Goal: Task Accomplishment & Management: Complete application form

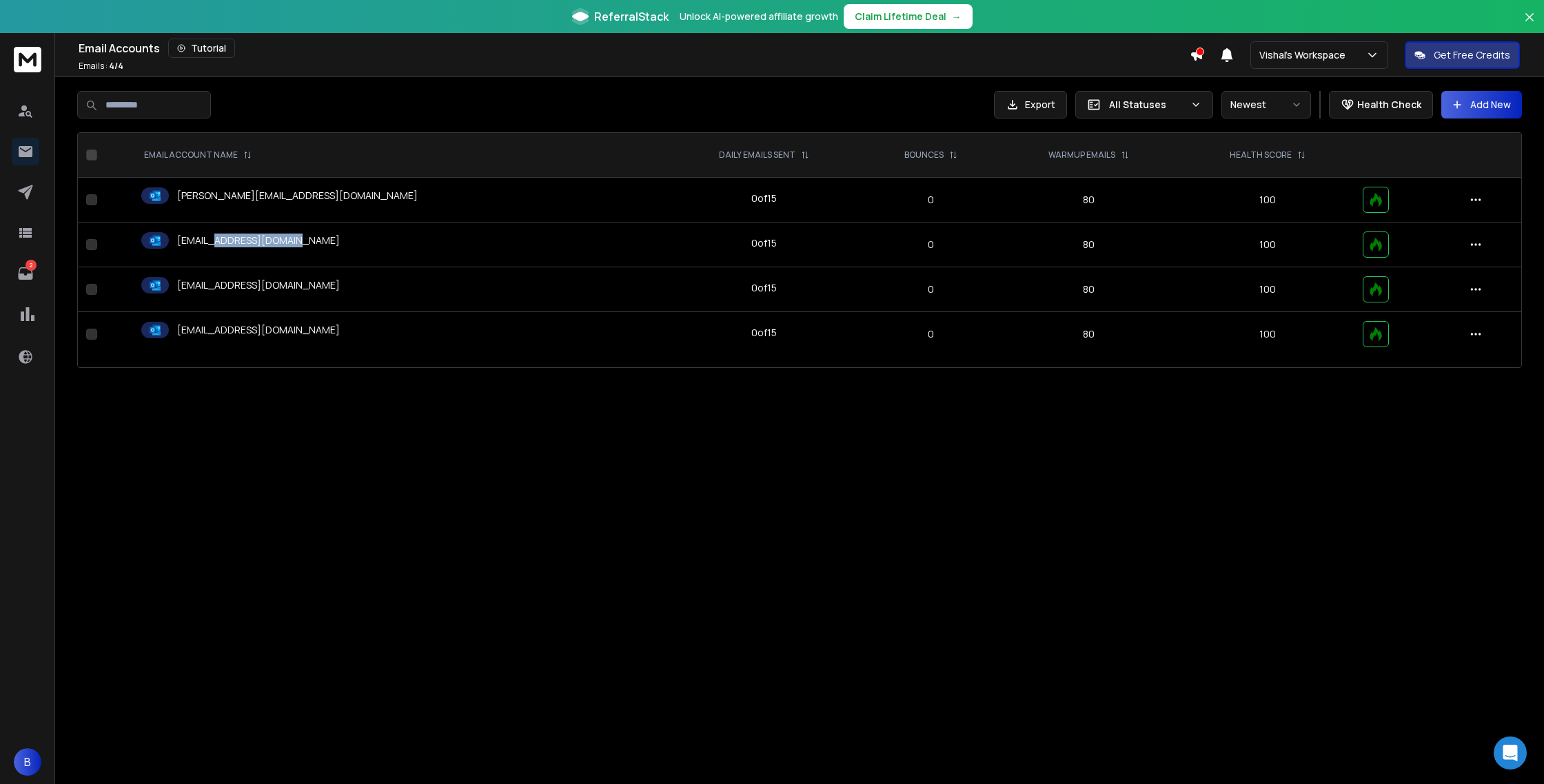
drag, startPoint x: 285, startPoint y: 239, endPoint x: 217, endPoint y: 245, distance: 68.3
click at [217, 245] on div "[EMAIL_ADDRESS][DOMAIN_NAME]" at bounding box center [398, 240] width 514 height 17
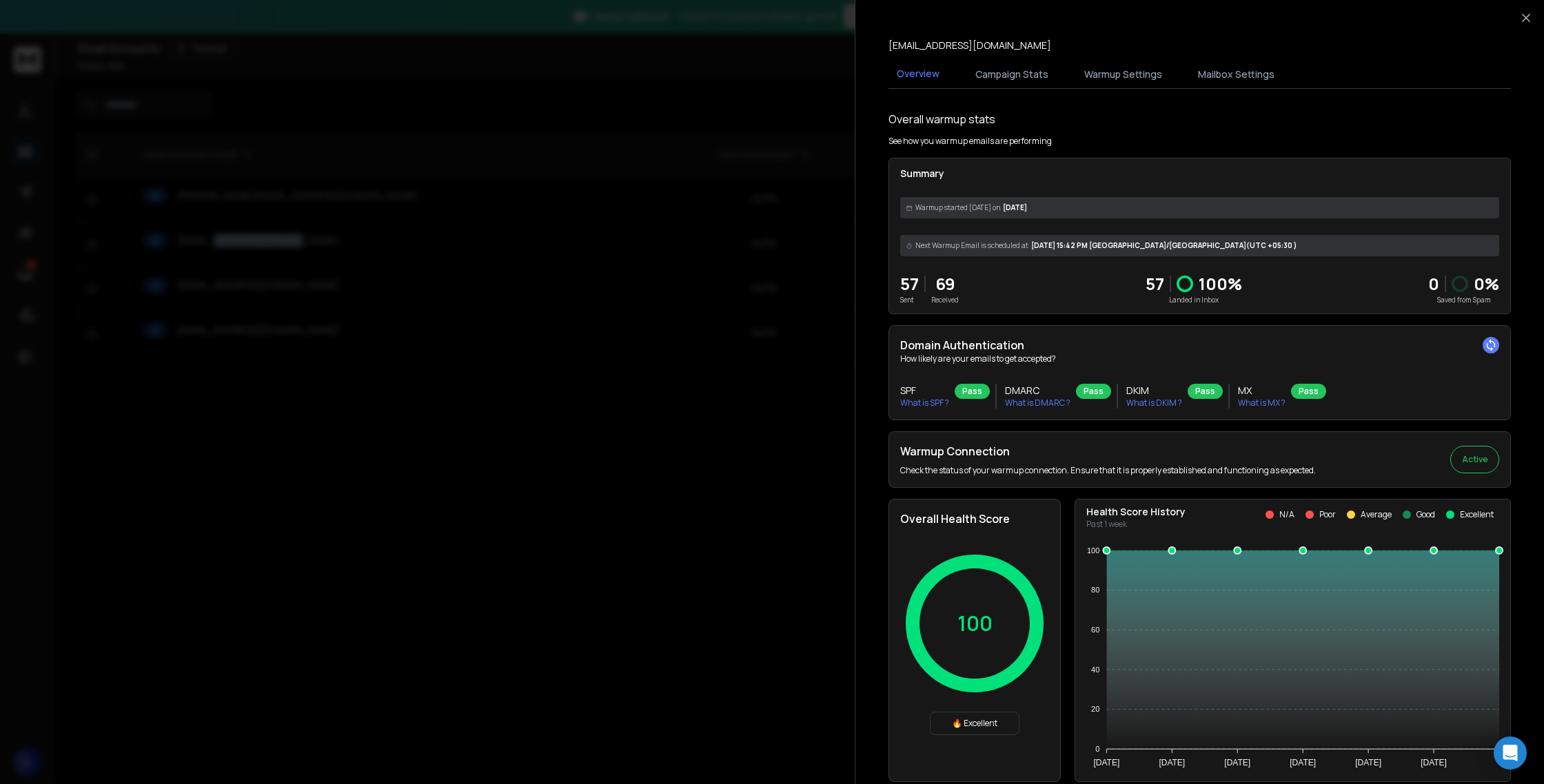
click at [301, 214] on div at bounding box center [772, 392] width 1544 height 784
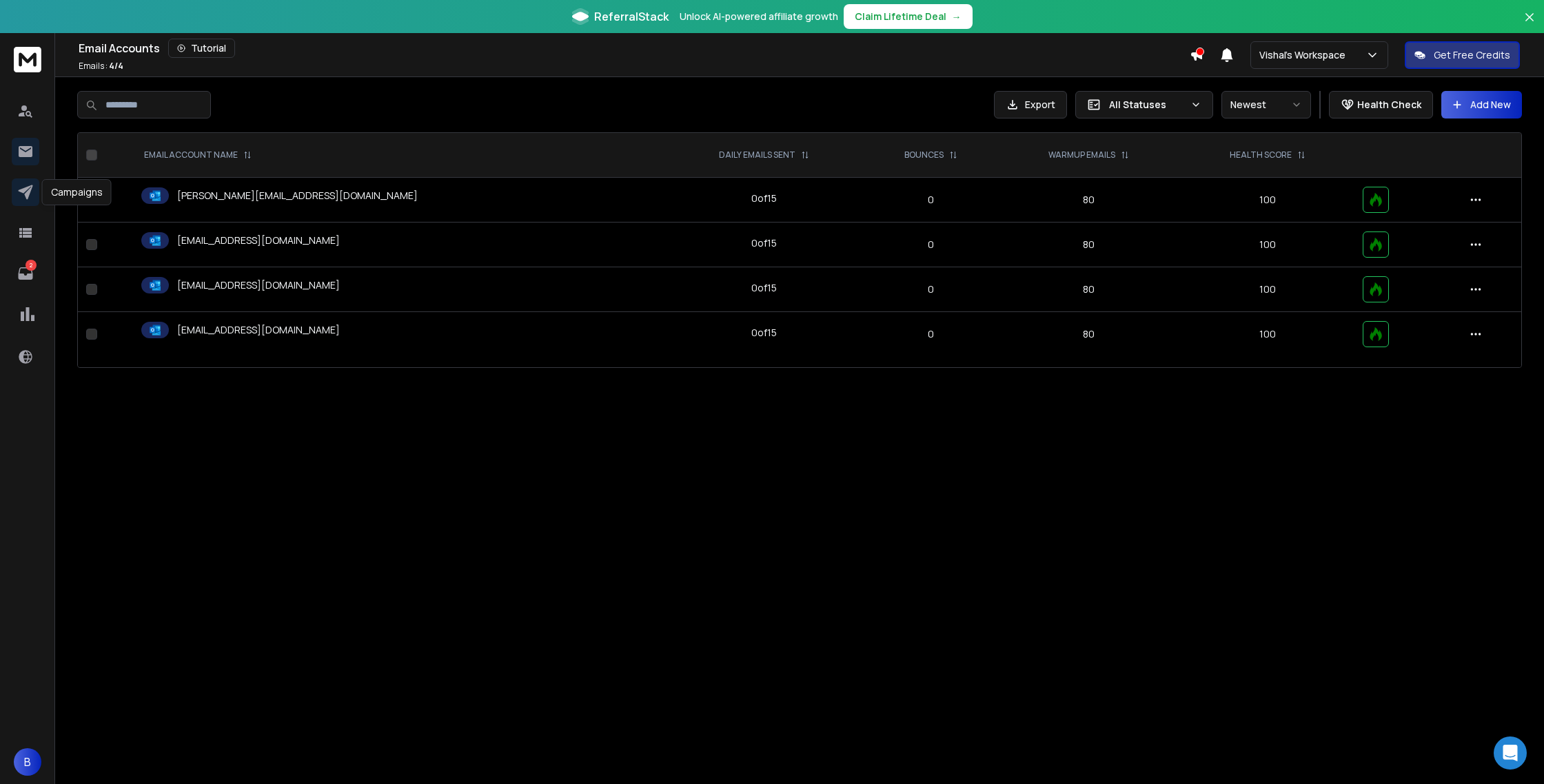
click at [21, 194] on icon at bounding box center [25, 192] width 17 height 17
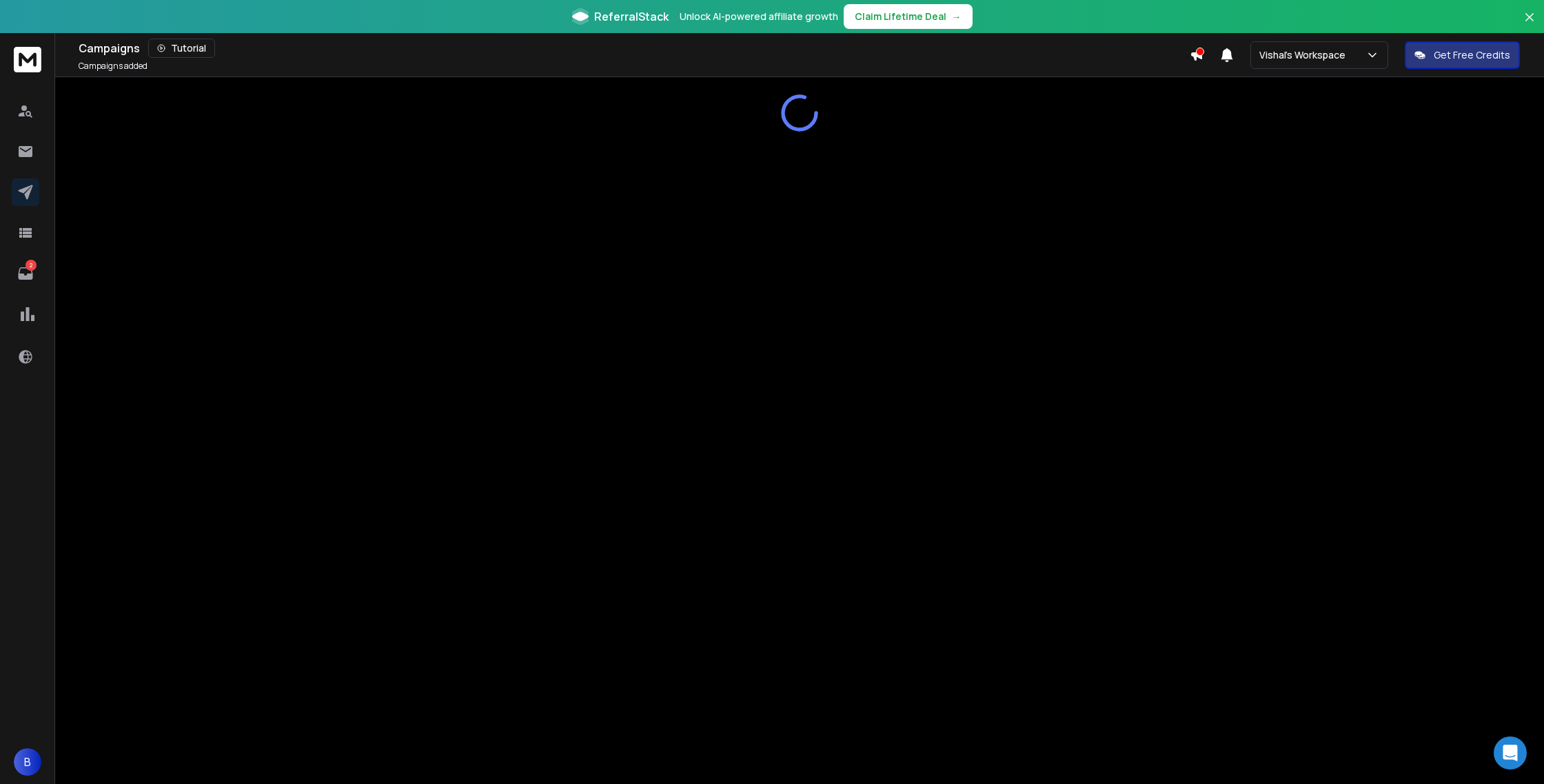
click at [816, 235] on div "ReferralStack Unlock AI-powered affiliate growth Lifetime Deals available! Clai…" at bounding box center [772, 392] width 1544 height 784
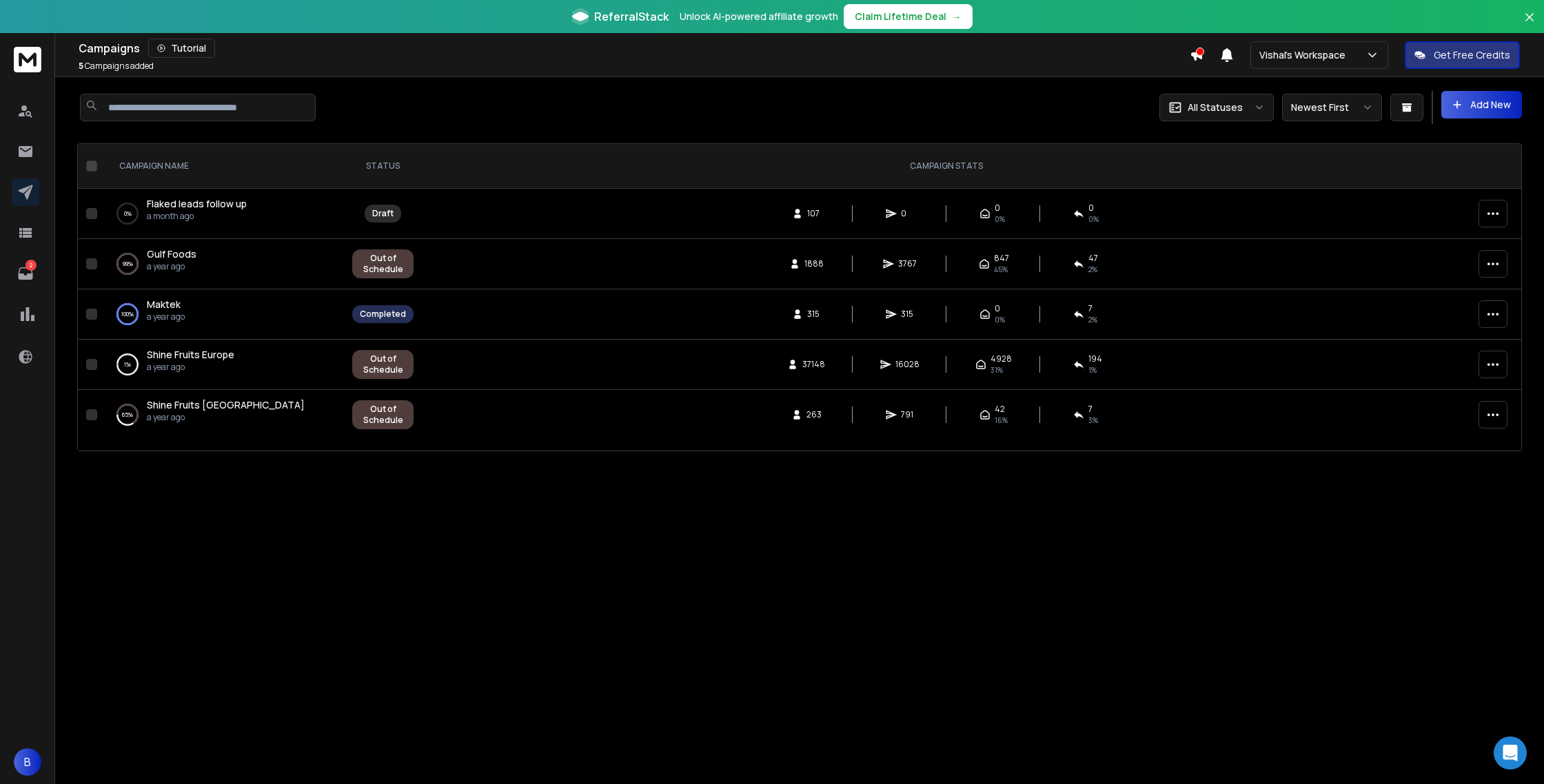
click at [1464, 99] on button "Add New" at bounding box center [1481, 105] width 80 height 28
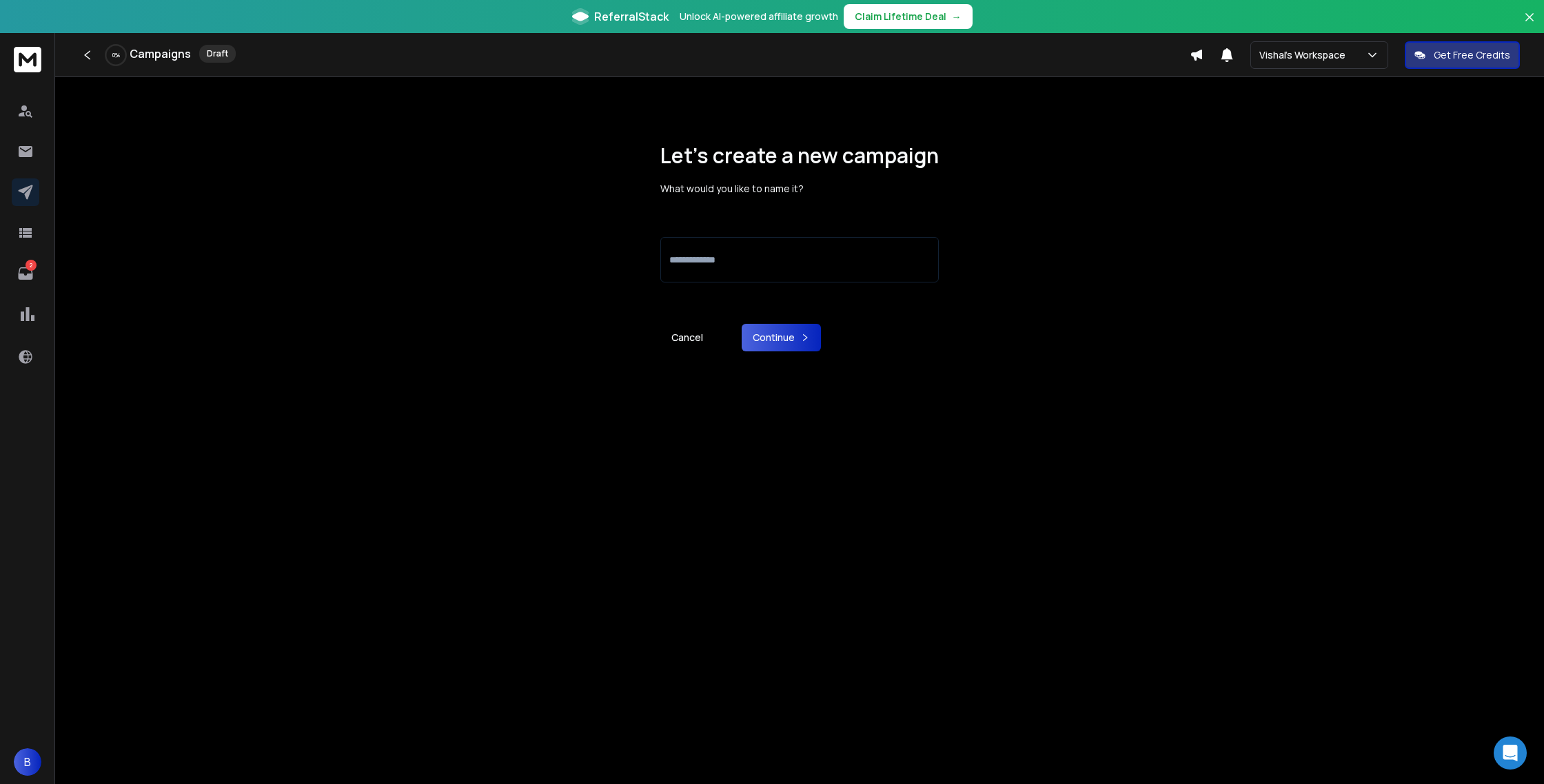
click at [1469, 107] on div "Let’s create a new campaign What would you like to name it? Cancel Continue" at bounding box center [772, 192] width 1544 height 318
click at [817, 279] on input at bounding box center [799, 260] width 278 height 45
type input "*"
type input "**********"
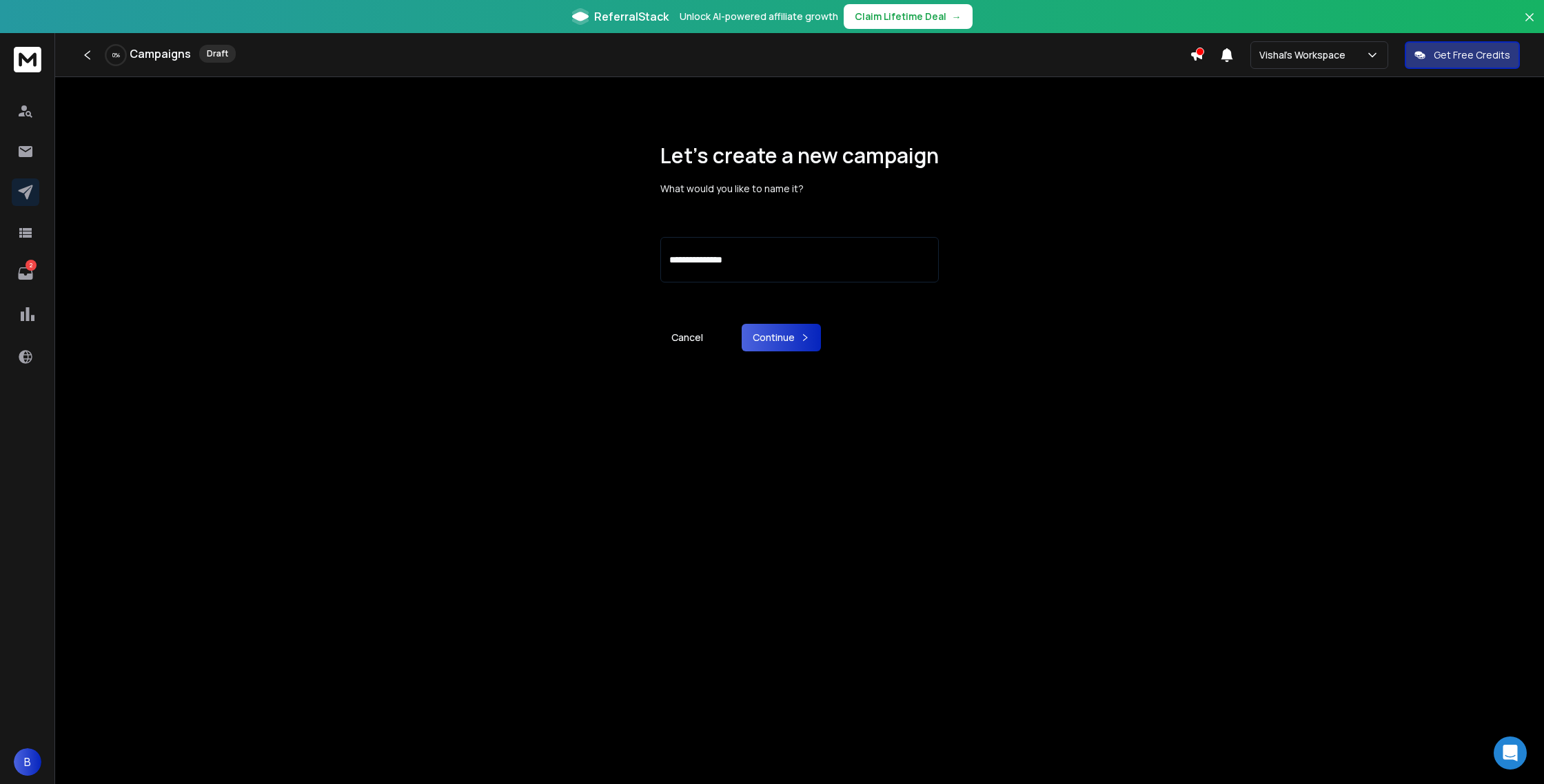
click at [809, 347] on button "Continue" at bounding box center [781, 337] width 79 height 28
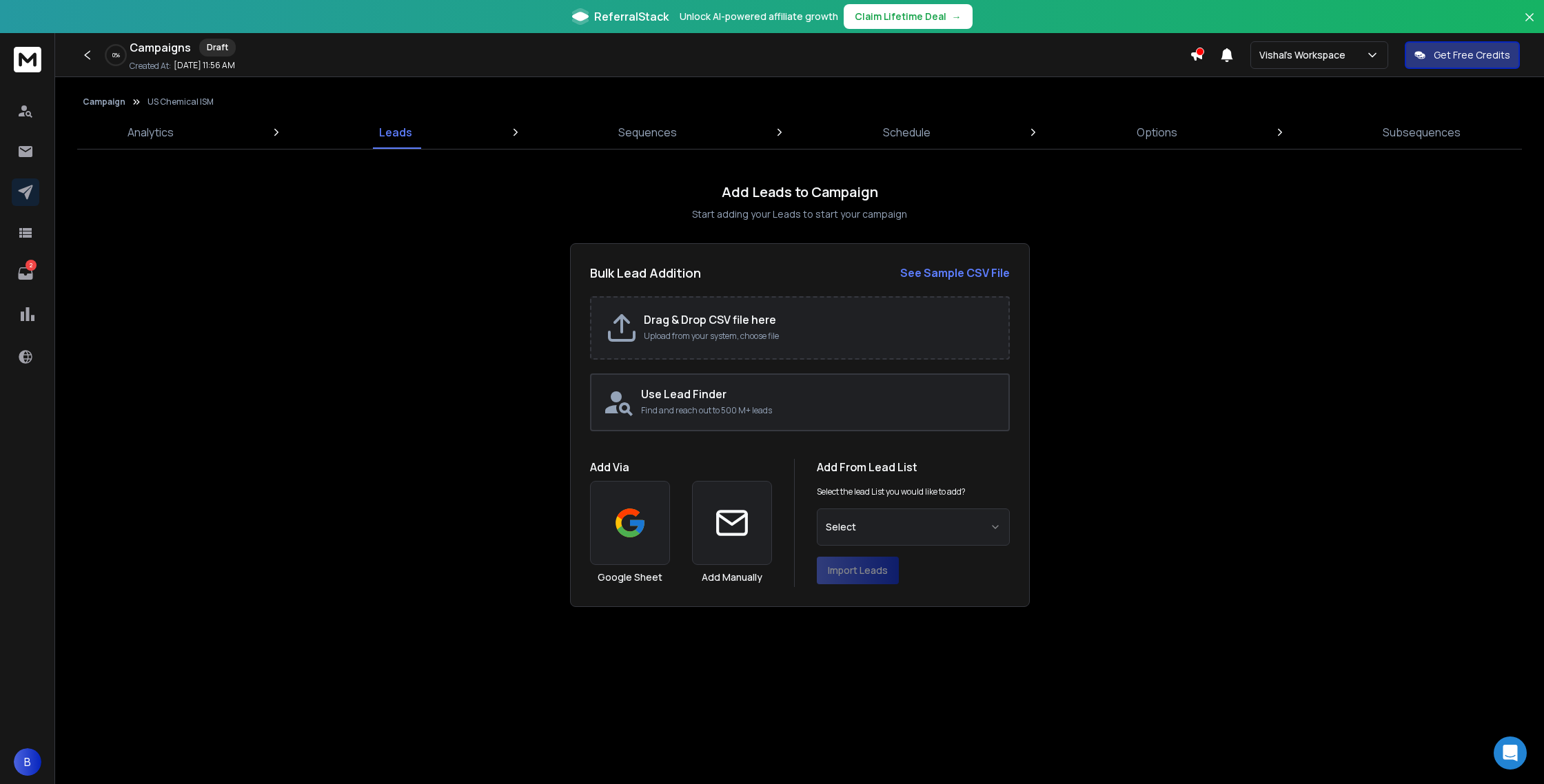
click at [747, 321] on h2 "Drag & Drop CSV file here" at bounding box center [819, 319] width 351 height 17
click at [706, 331] on p "Upload from your system, choose file" at bounding box center [819, 336] width 351 height 11
